Goal: Information Seeking & Learning: Check status

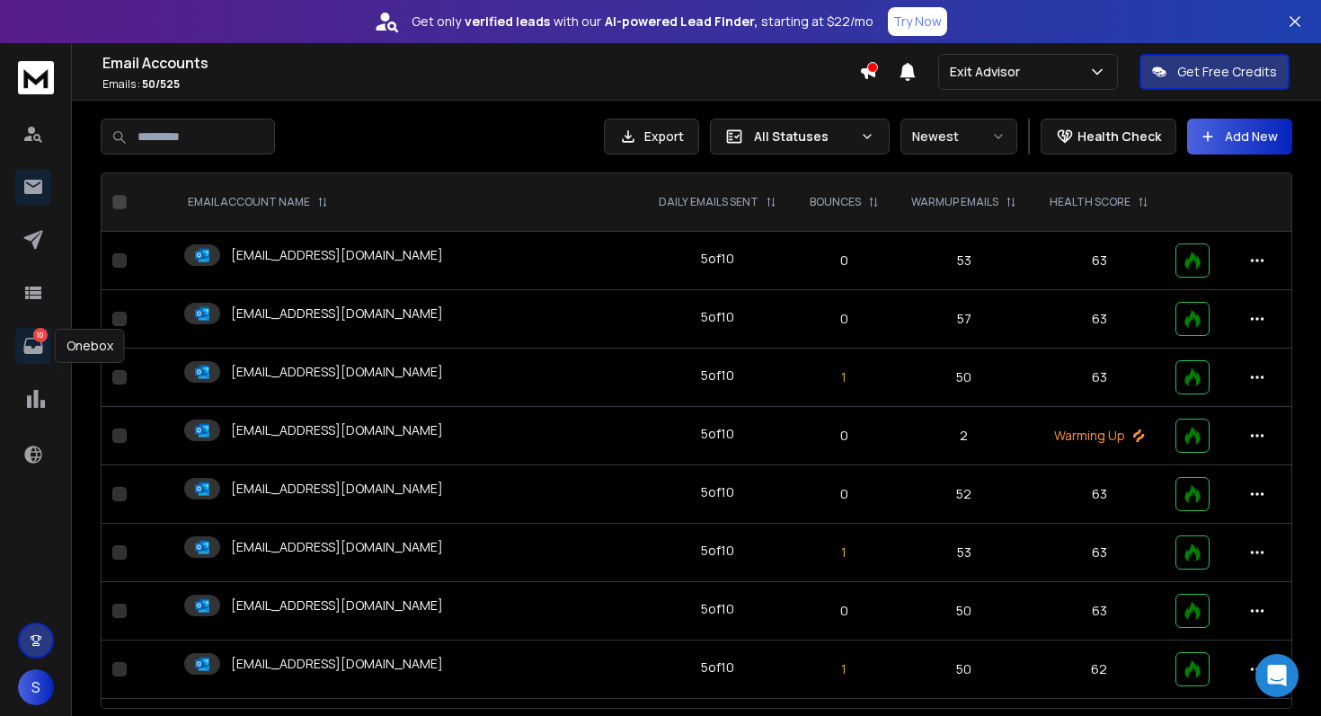
click at [36, 342] on p "10" at bounding box center [40, 335] width 14 height 14
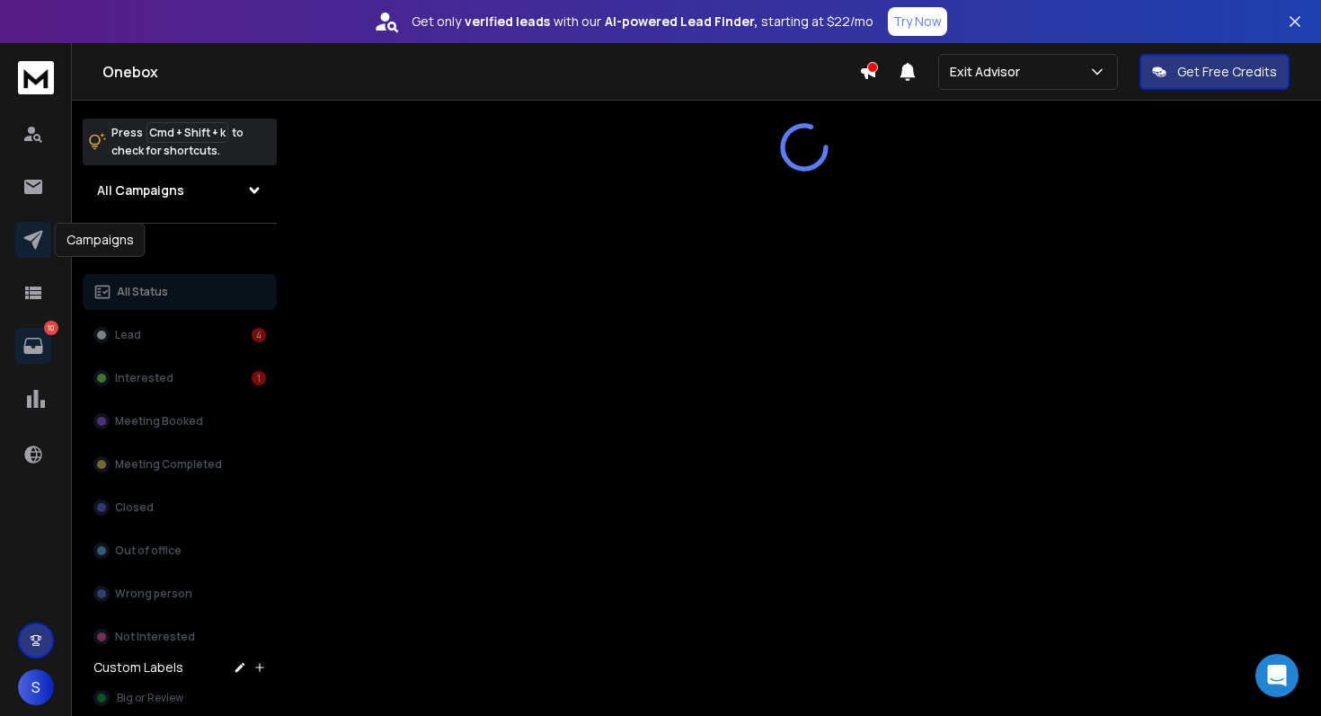
click at [36, 235] on icon at bounding box center [32, 239] width 19 height 19
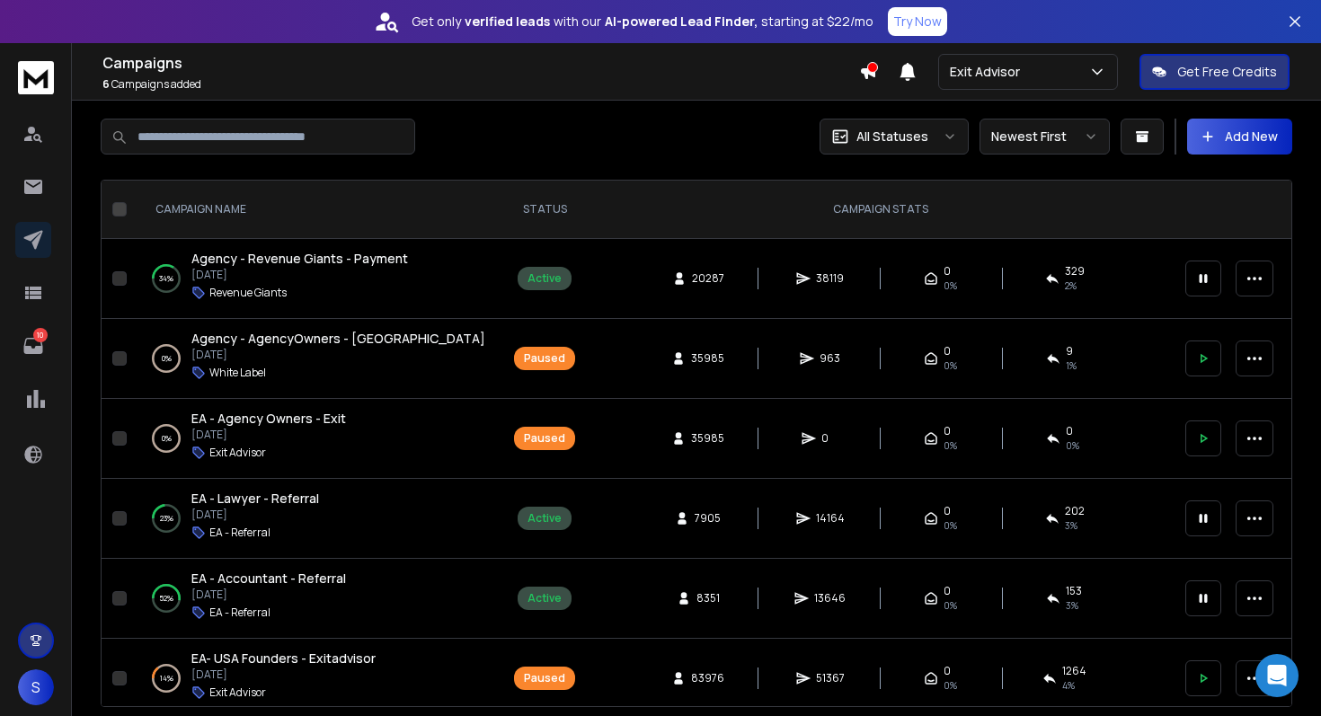
scroll to position [26, 0]
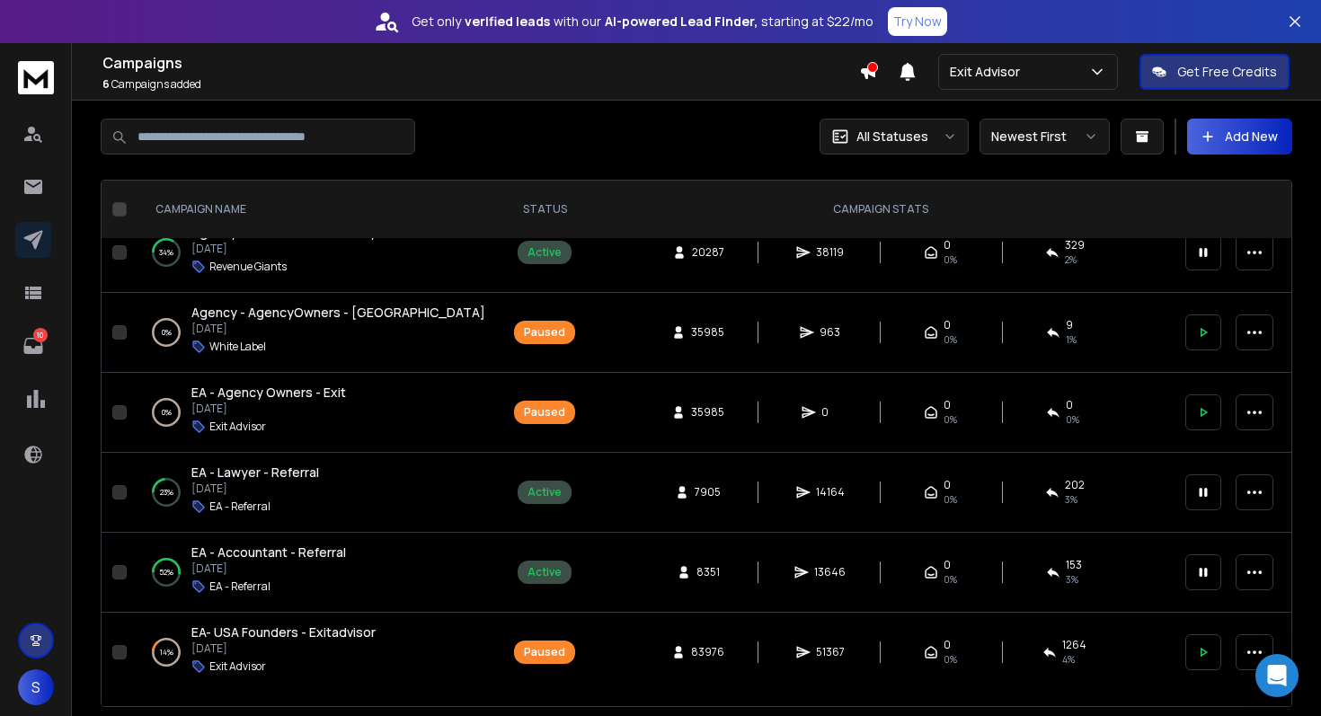
click at [259, 557] on span "EA - Accountant - Referral" at bounding box center [268, 552] width 155 height 17
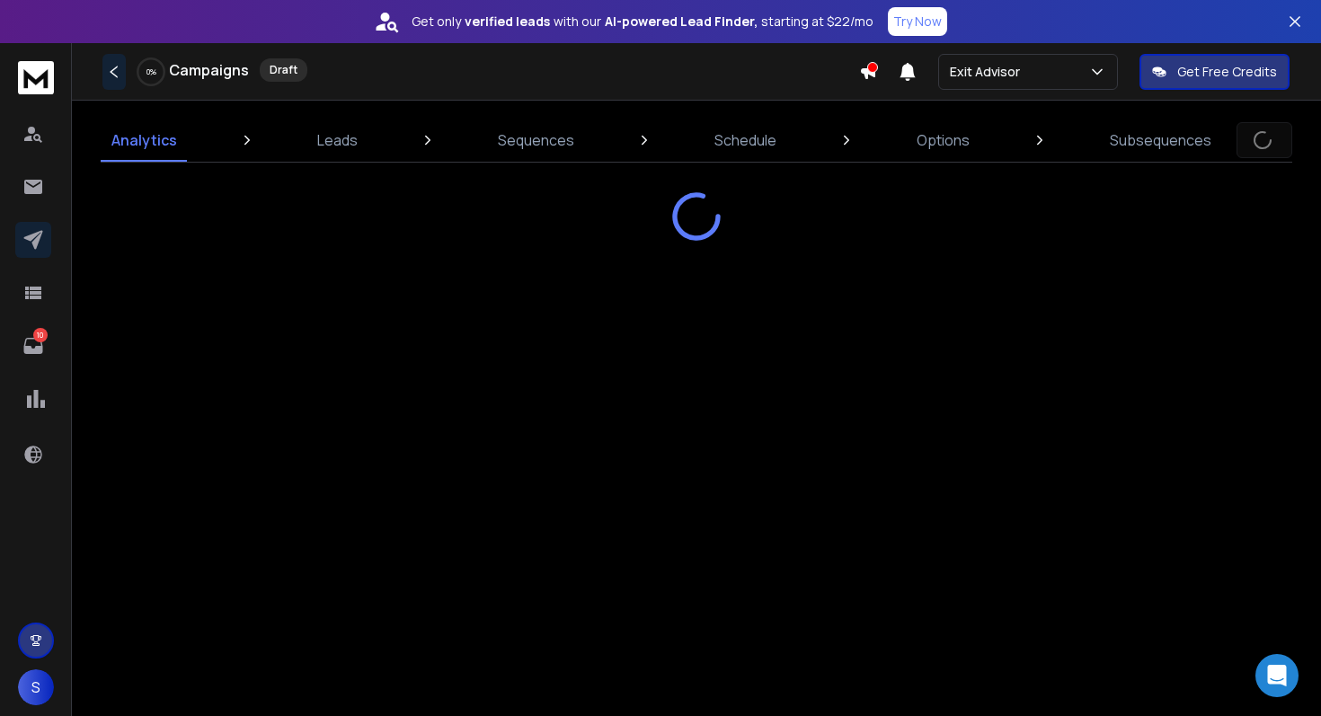
click at [110, 66] on icon at bounding box center [114, 72] width 16 height 16
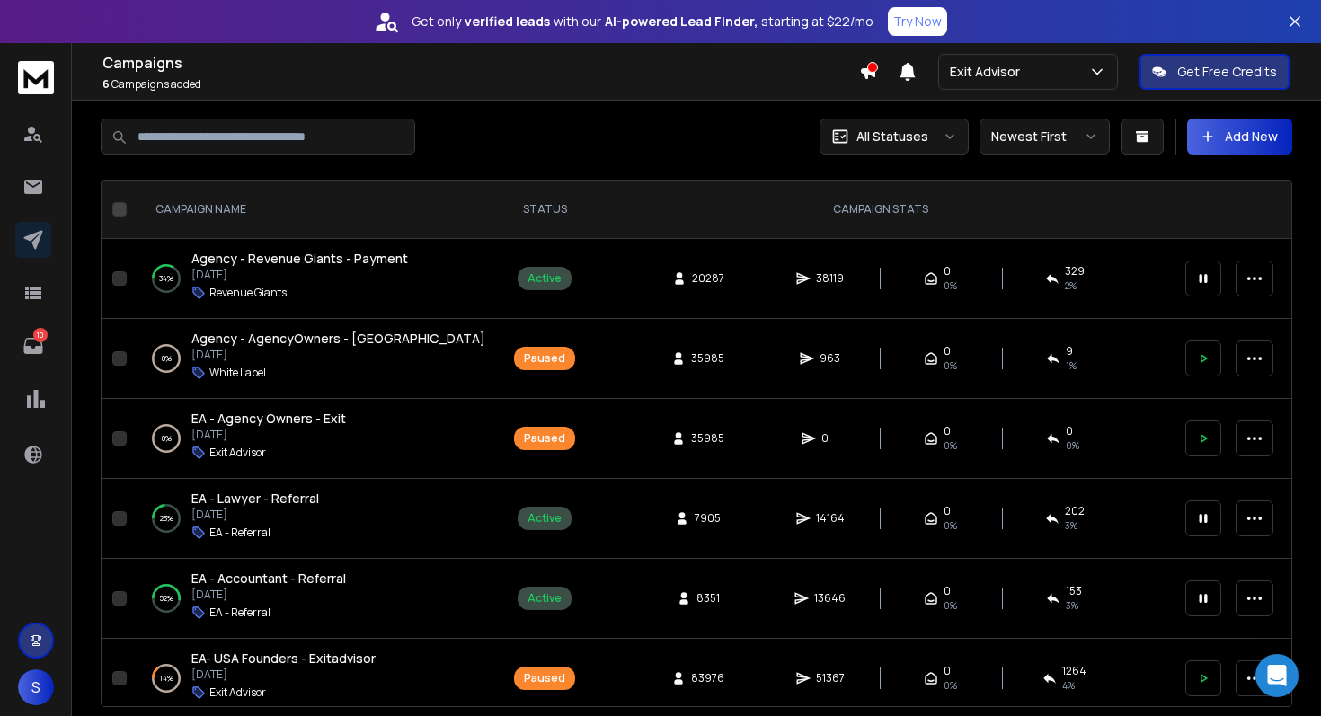
scroll to position [26, 0]
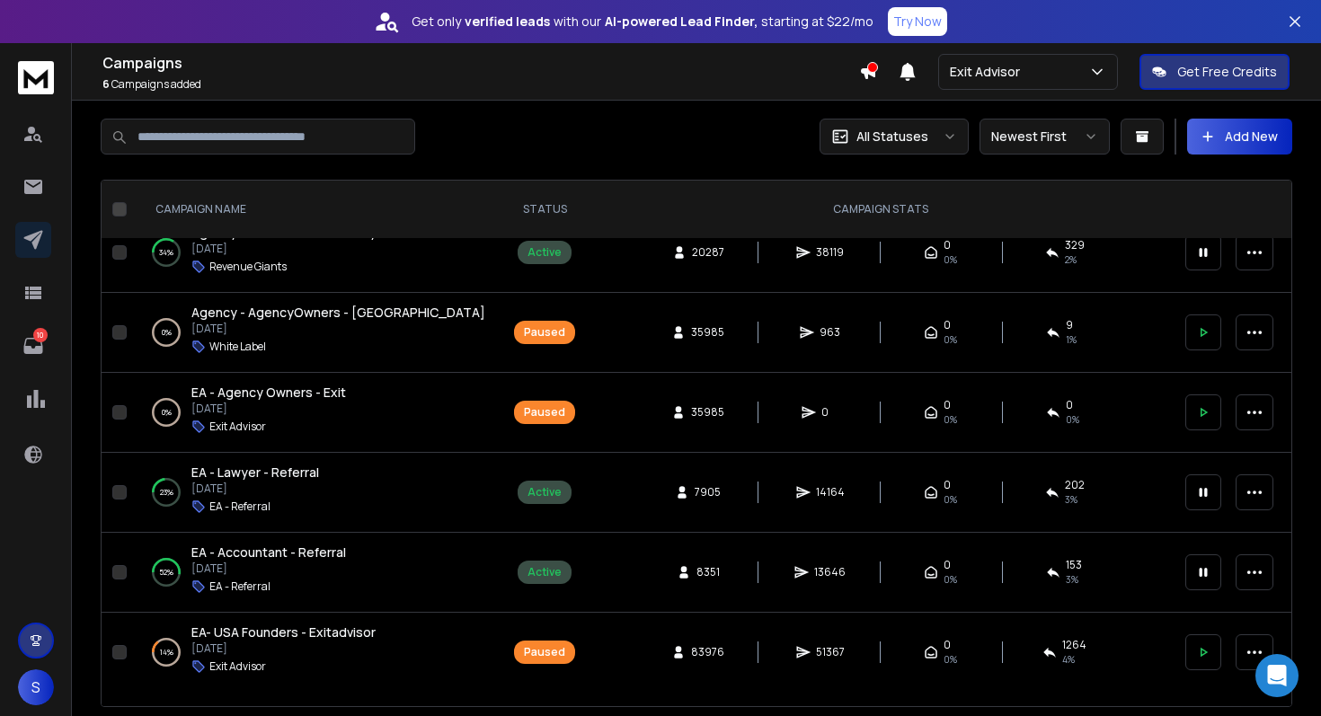
click at [1201, 653] on icon at bounding box center [1203, 652] width 16 height 16
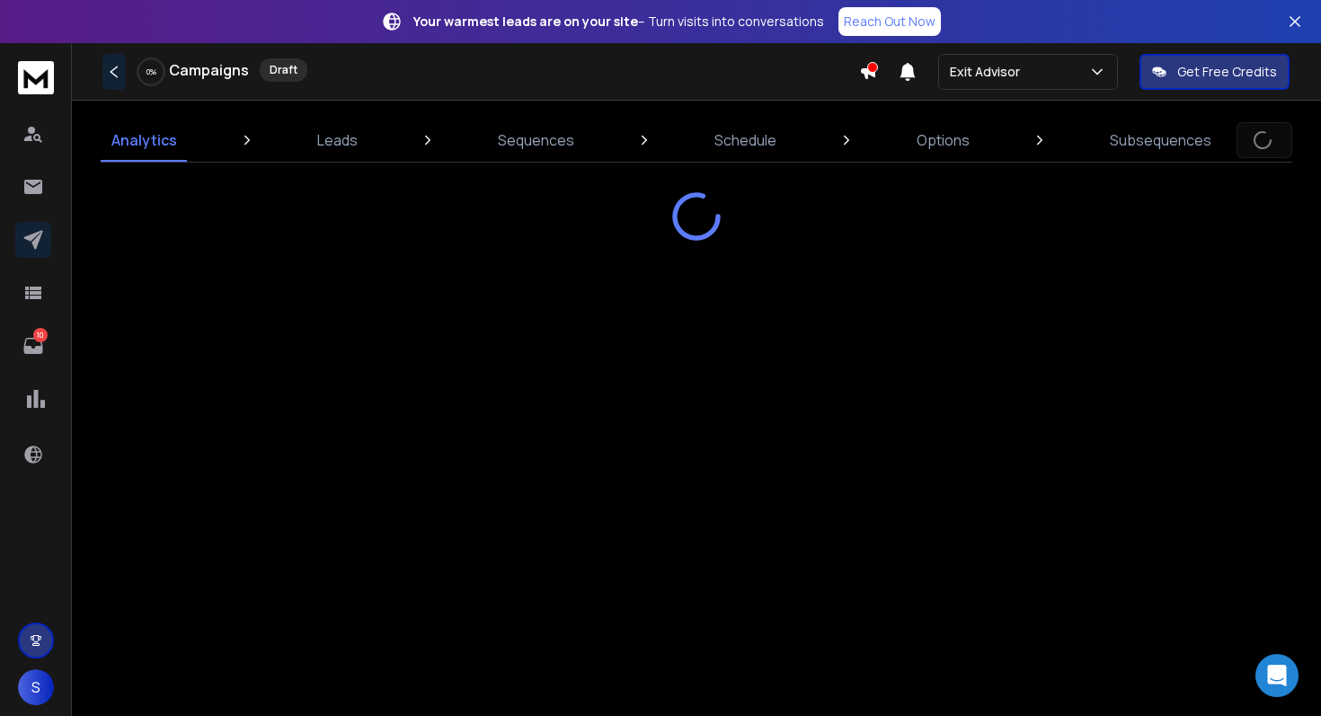
click at [110, 75] on icon at bounding box center [114, 72] width 16 height 16
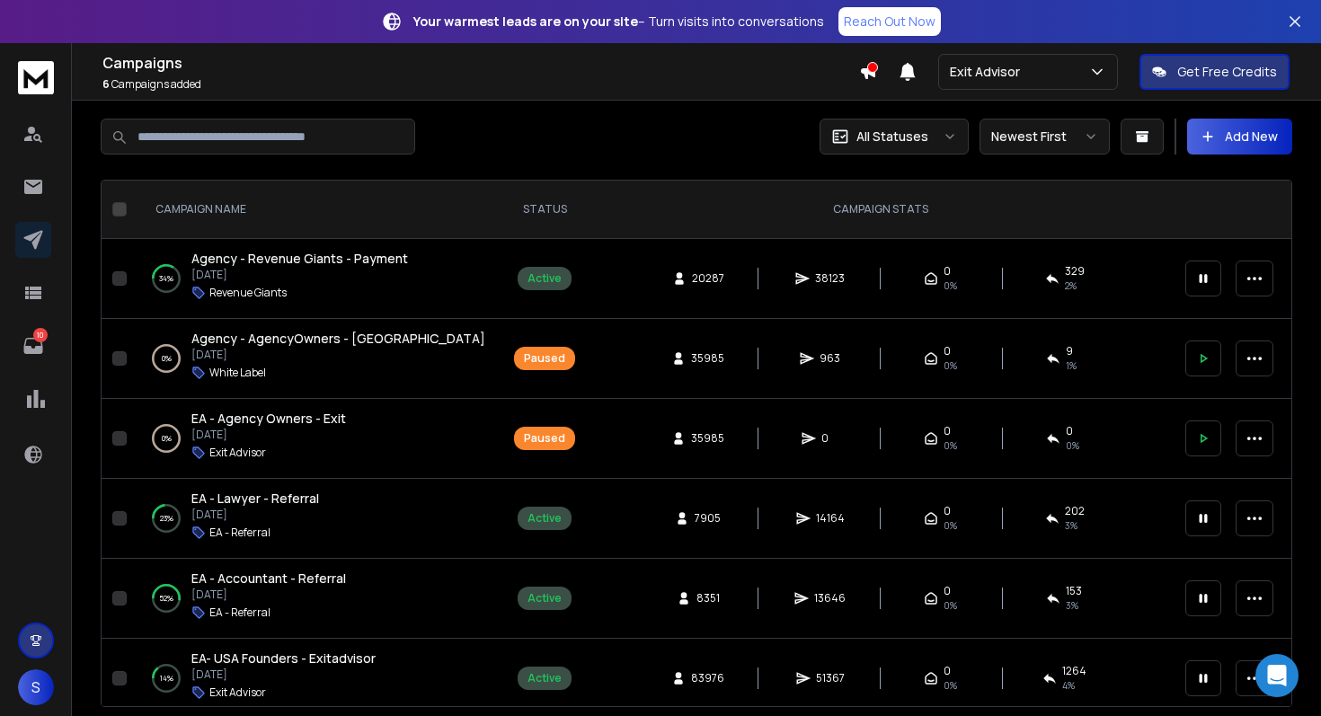
scroll to position [26, 0]
